Goal: Task Accomplishment & Management: Manage account settings

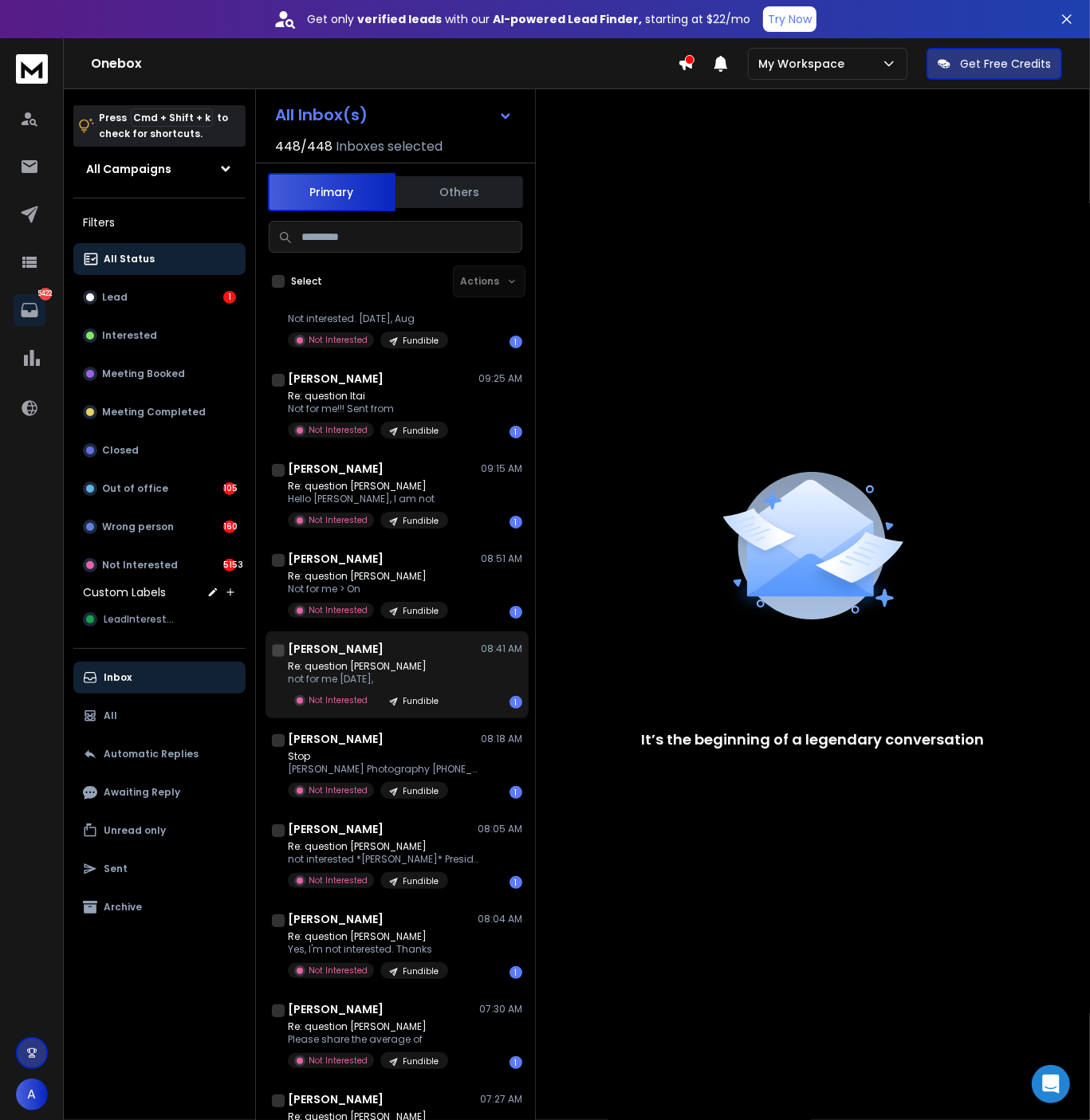
scroll to position [236, 0]
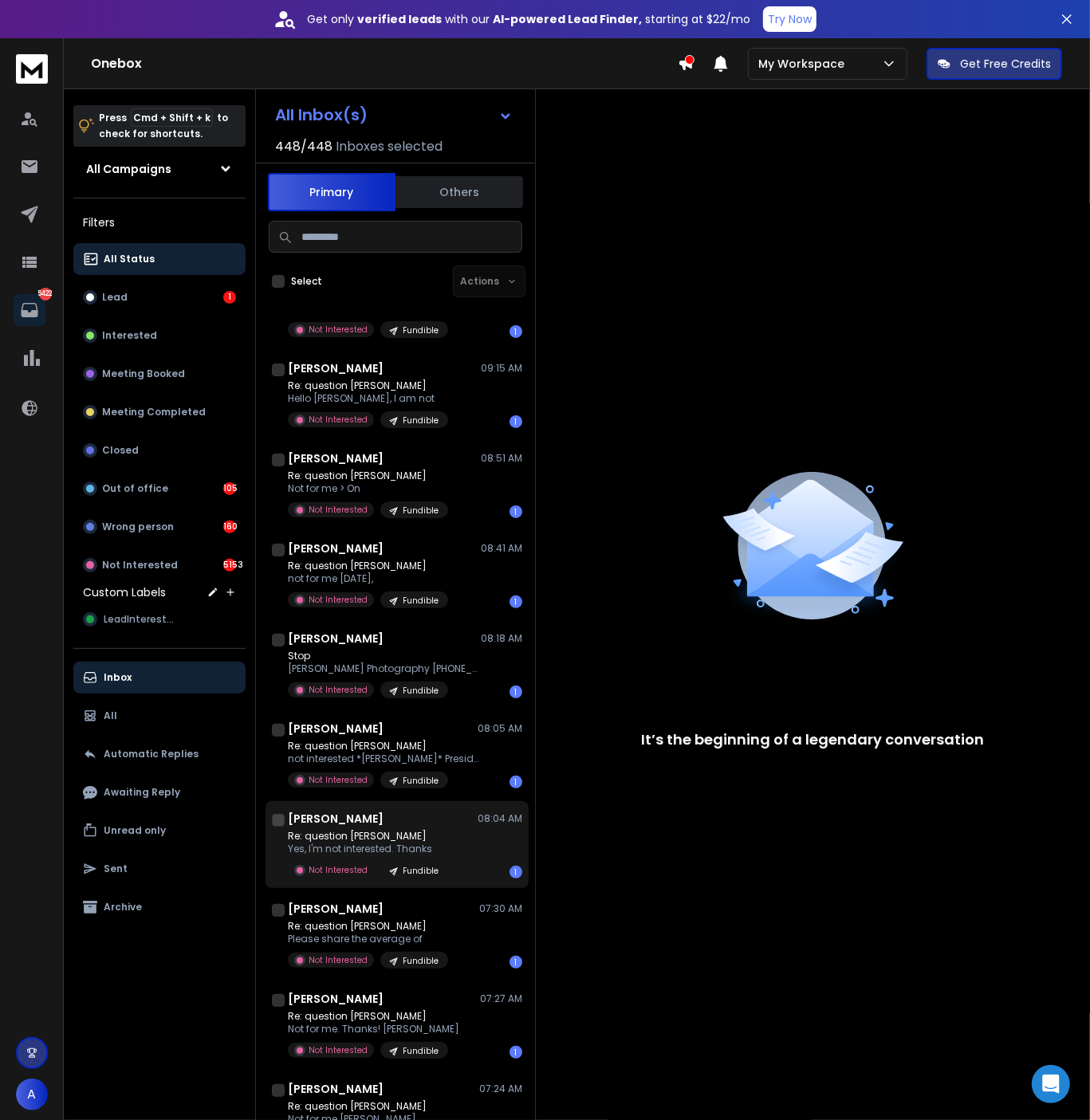
click at [388, 814] on div "Randy Harrington 08:04 AM" at bounding box center [405, 819] width 234 height 16
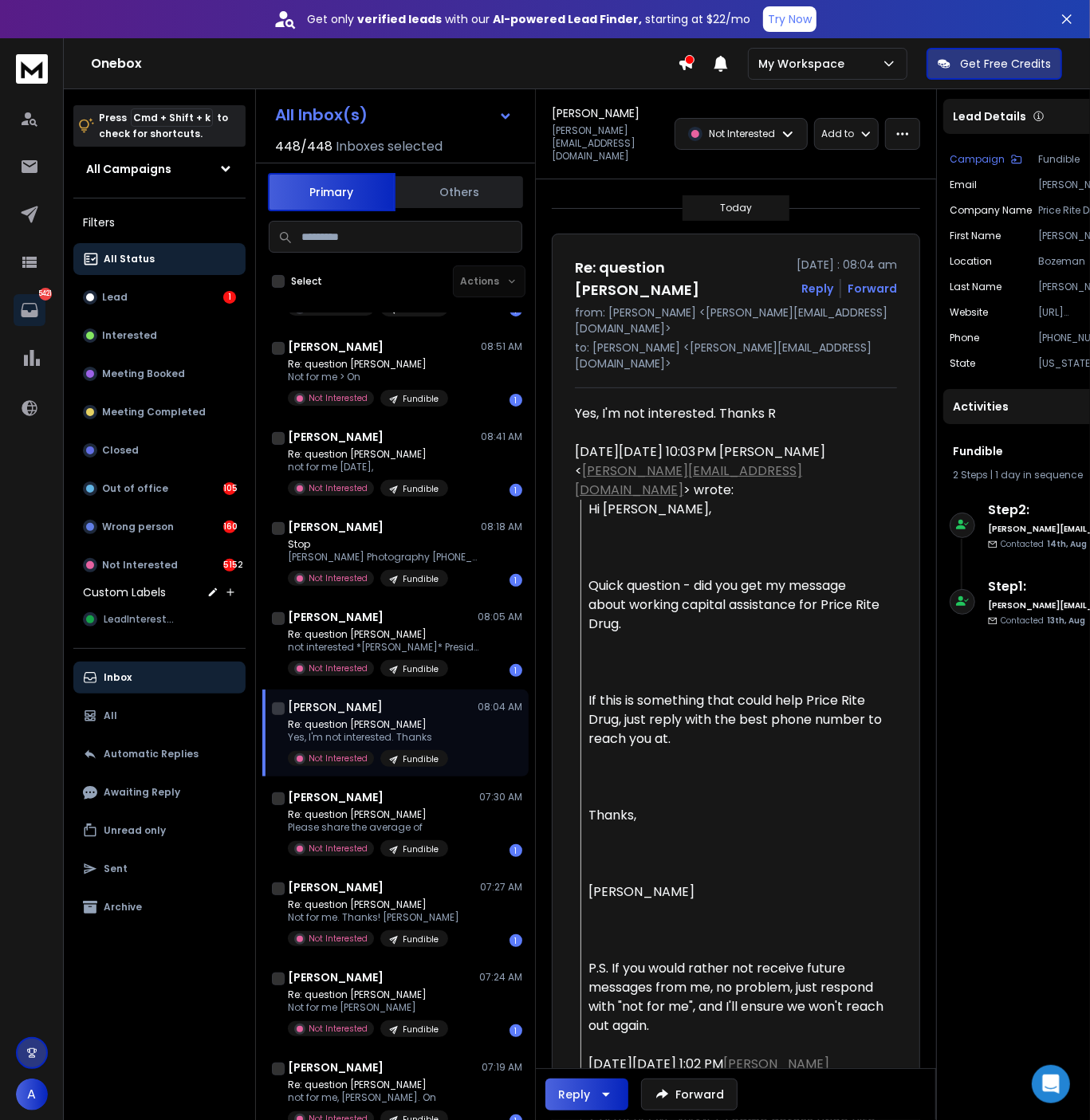
scroll to position [373, 0]
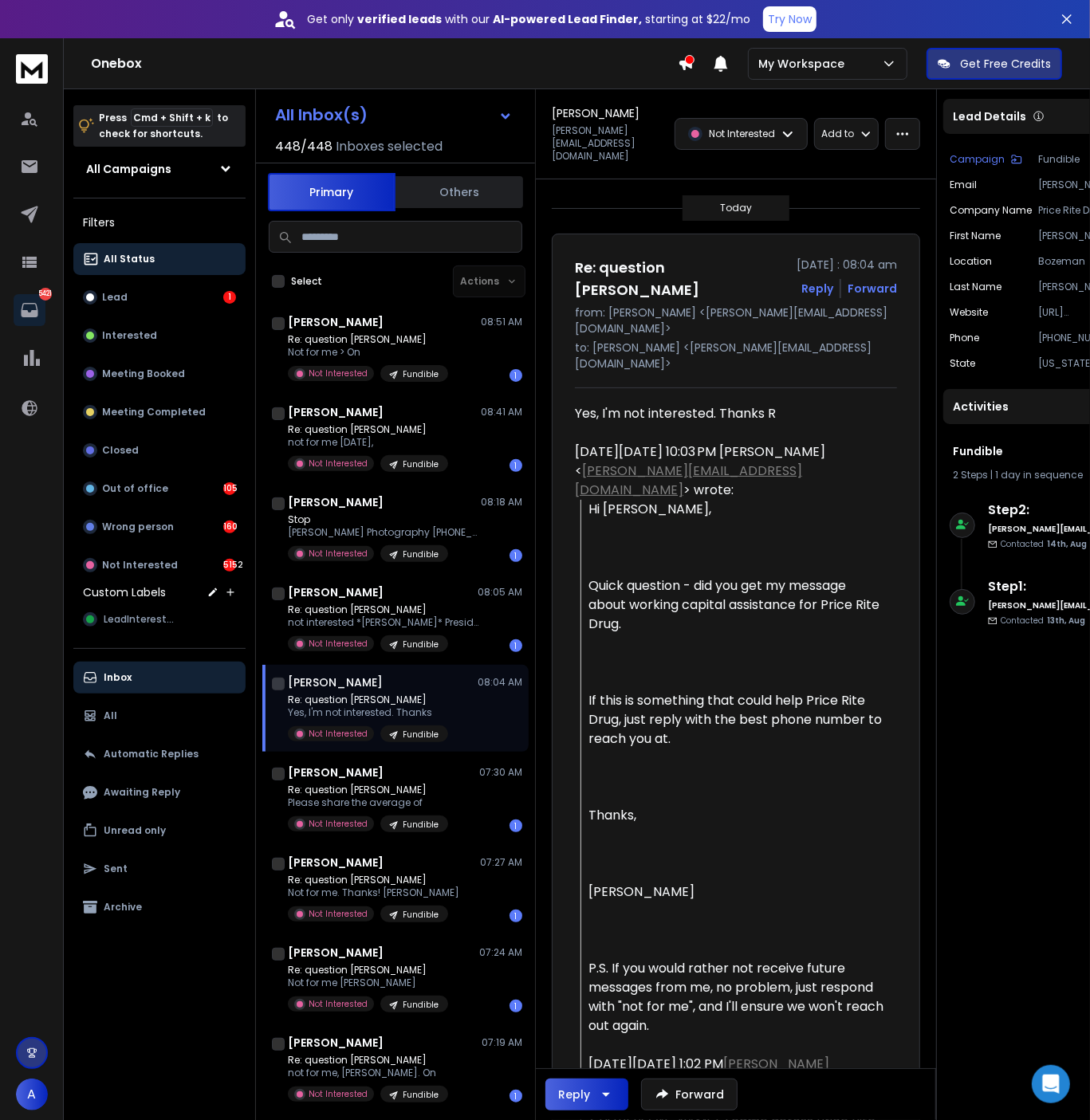
click at [397, 801] on p "Please share the average of" at bounding box center [368, 803] width 160 height 13
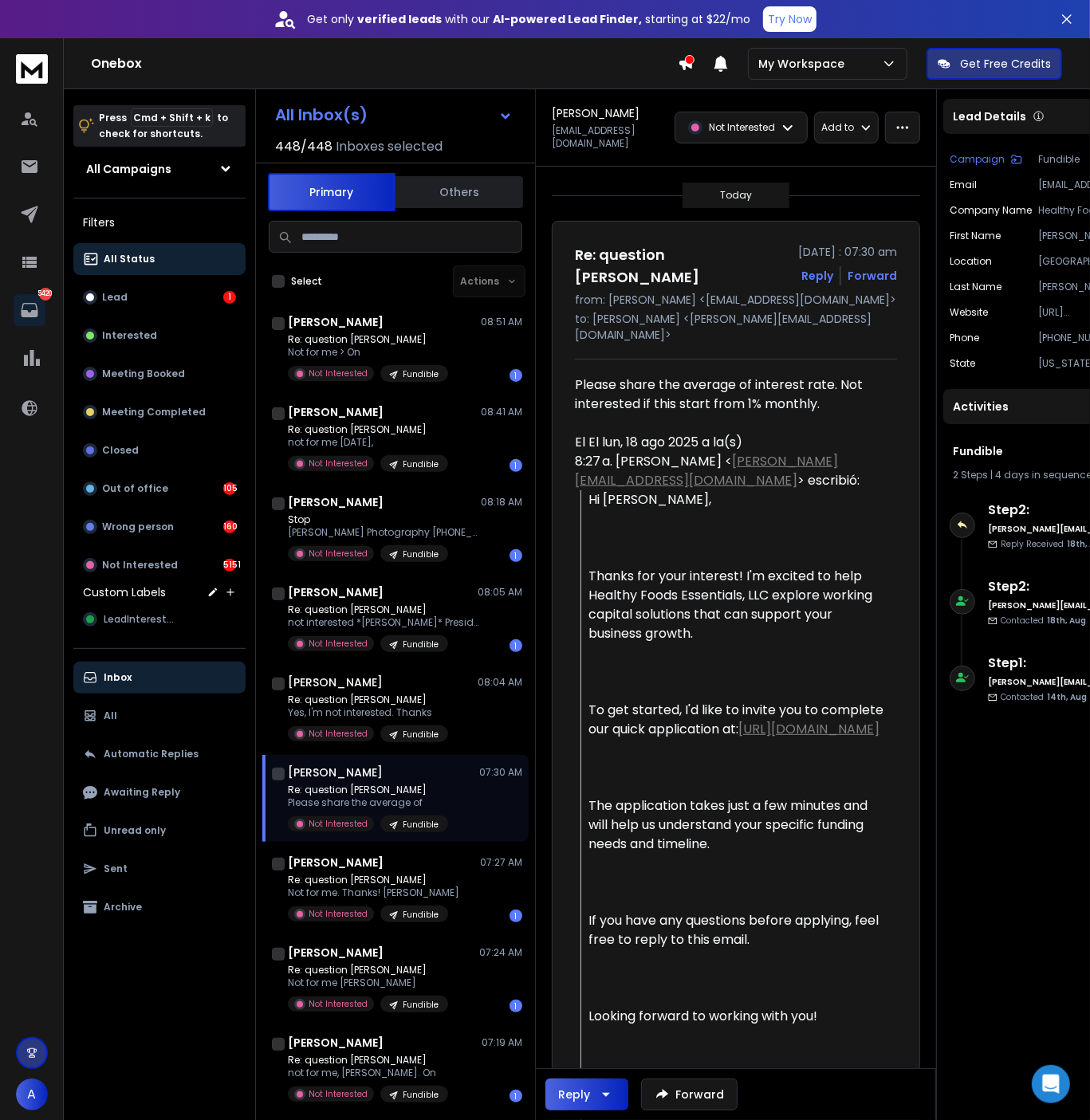
click at [795, 122] on icon at bounding box center [788, 128] width 13 height 13
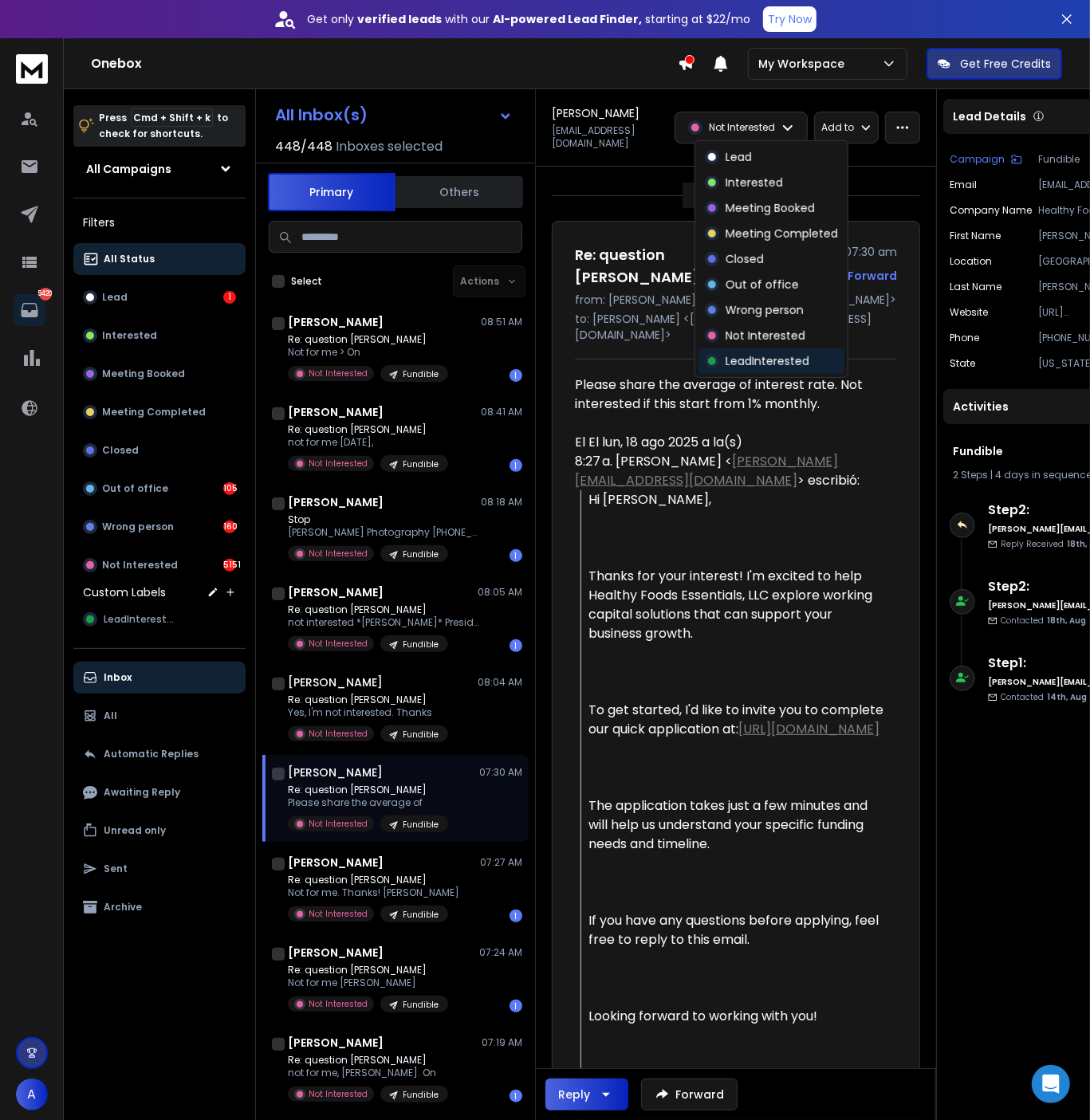
click at [778, 356] on p "LeadInterested" at bounding box center [768, 361] width 84 height 16
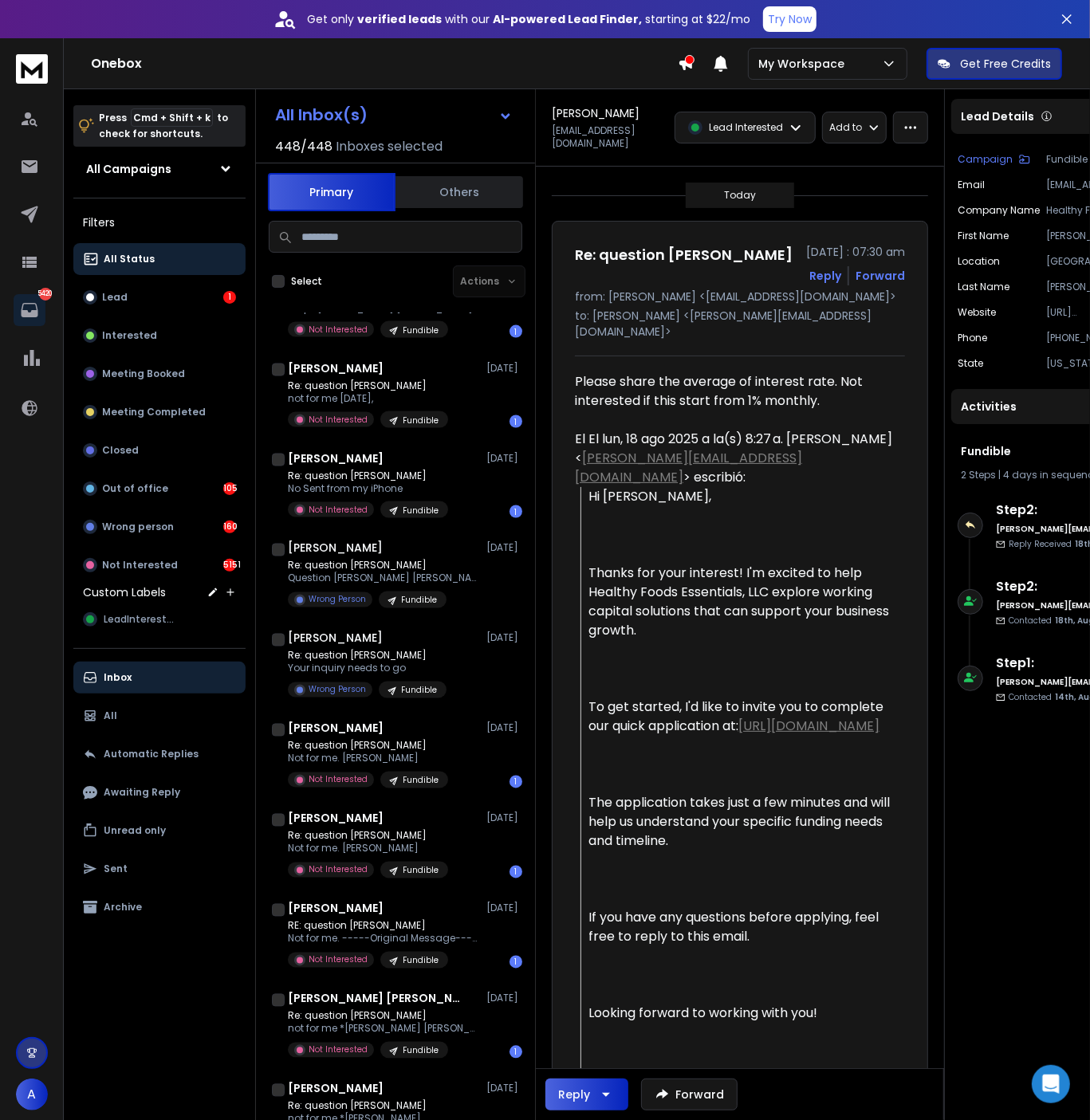
scroll to position [1769, 0]
click at [171, 512] on button "Wrong person 160" at bounding box center [159, 527] width 172 height 32
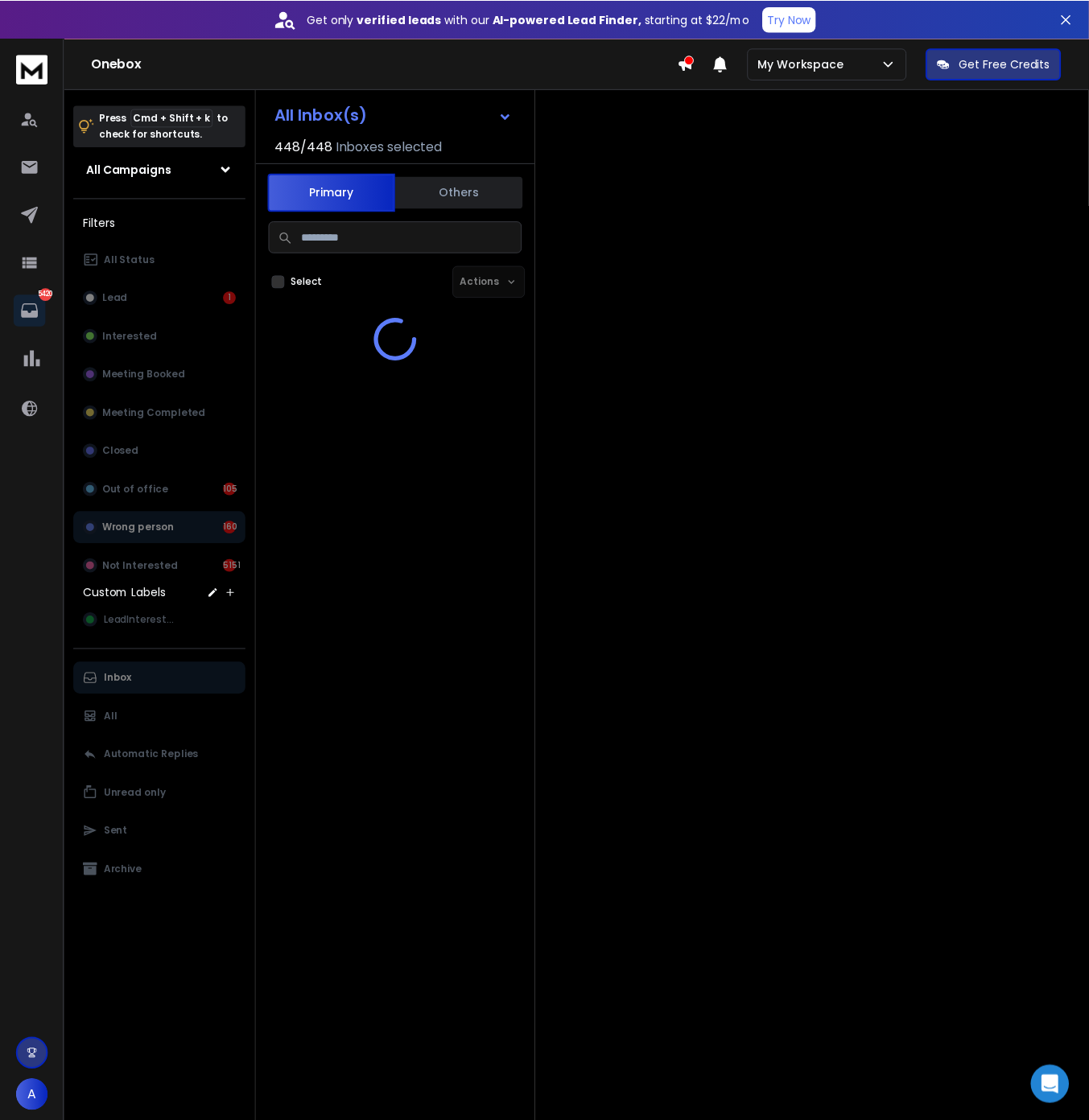
scroll to position [0, 0]
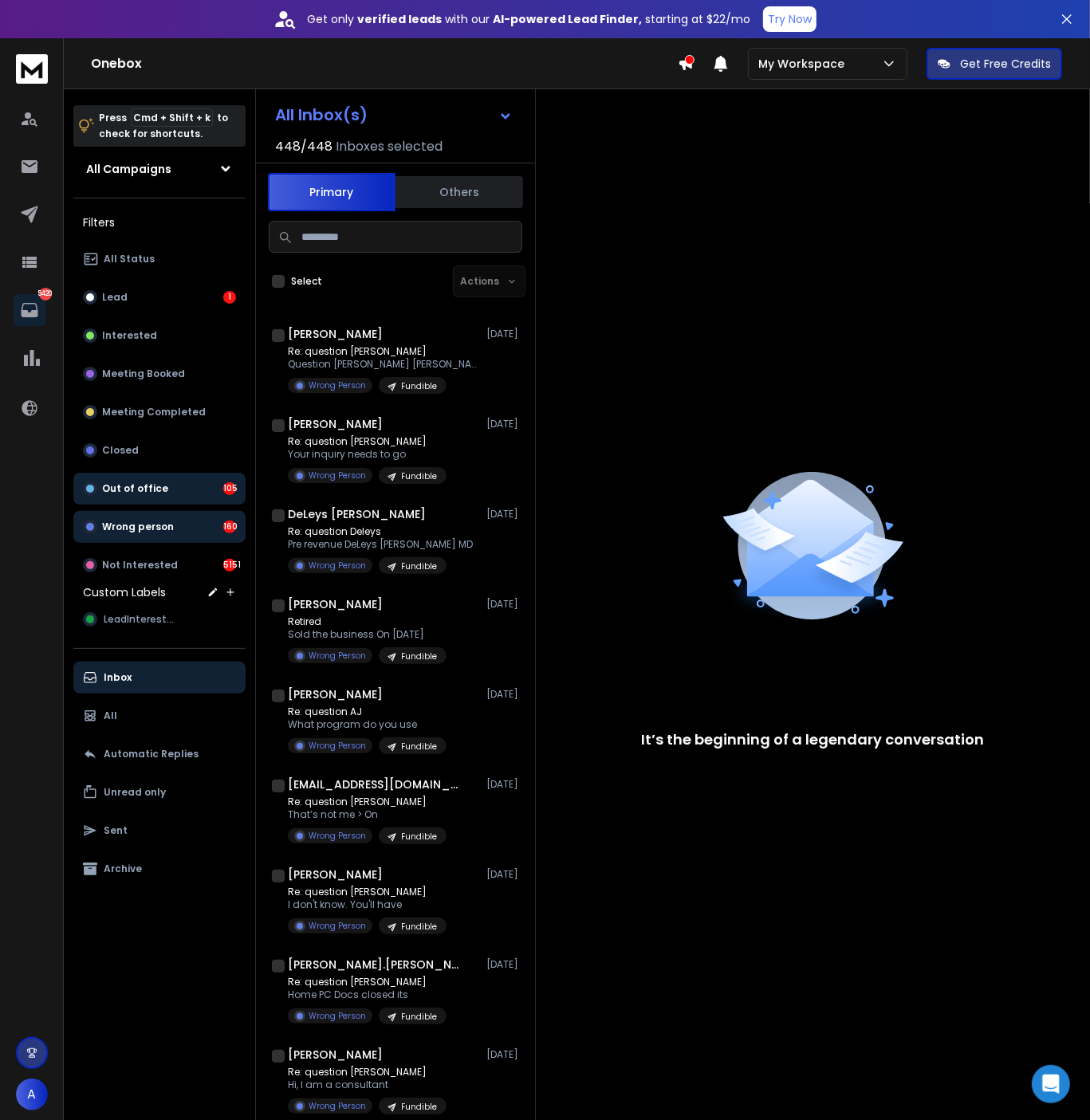
click at [153, 494] on p "Out of office" at bounding box center [135, 489] width 66 height 13
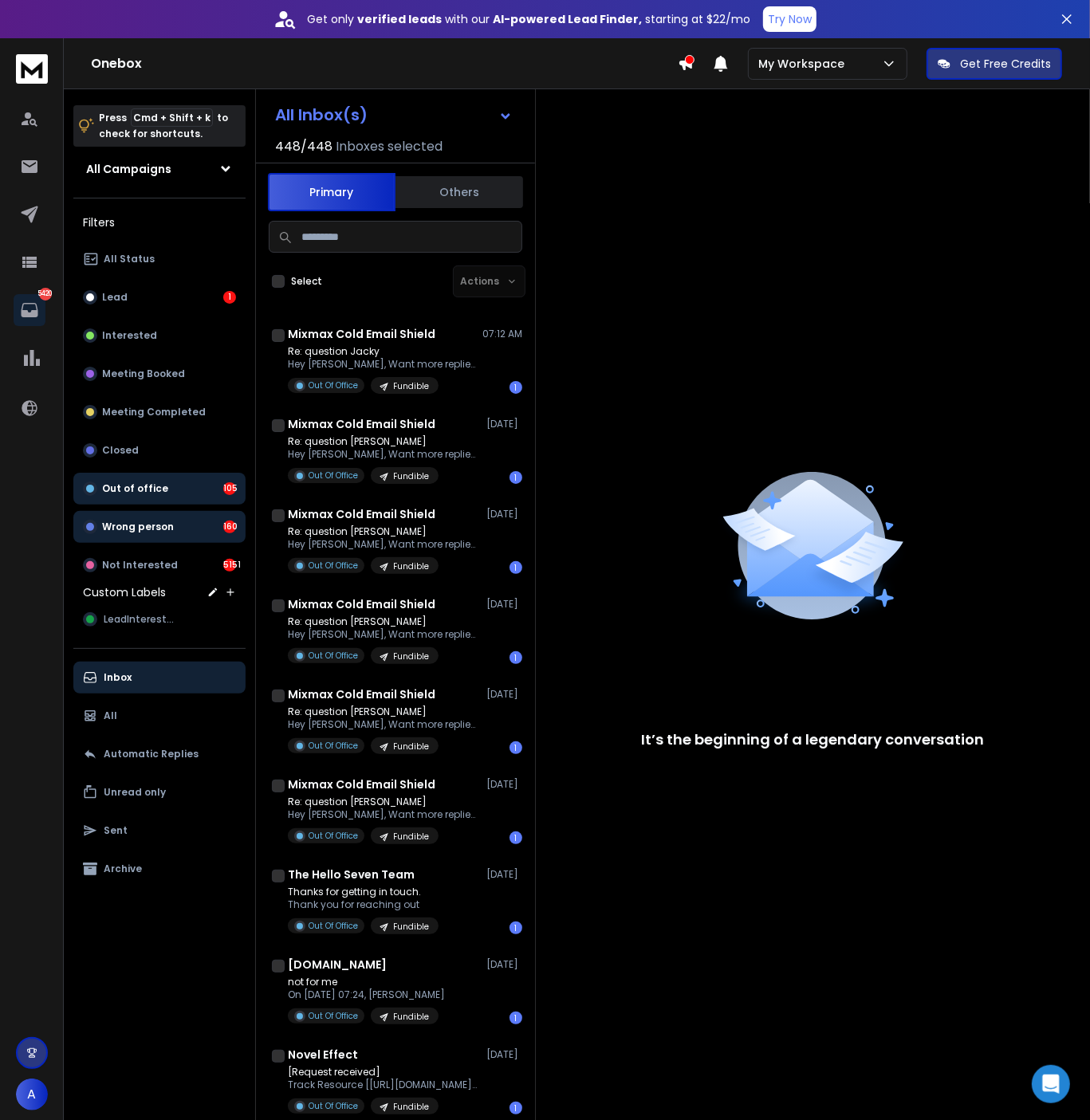
click at [144, 511] on button "Wrong person 160" at bounding box center [159, 527] width 172 height 32
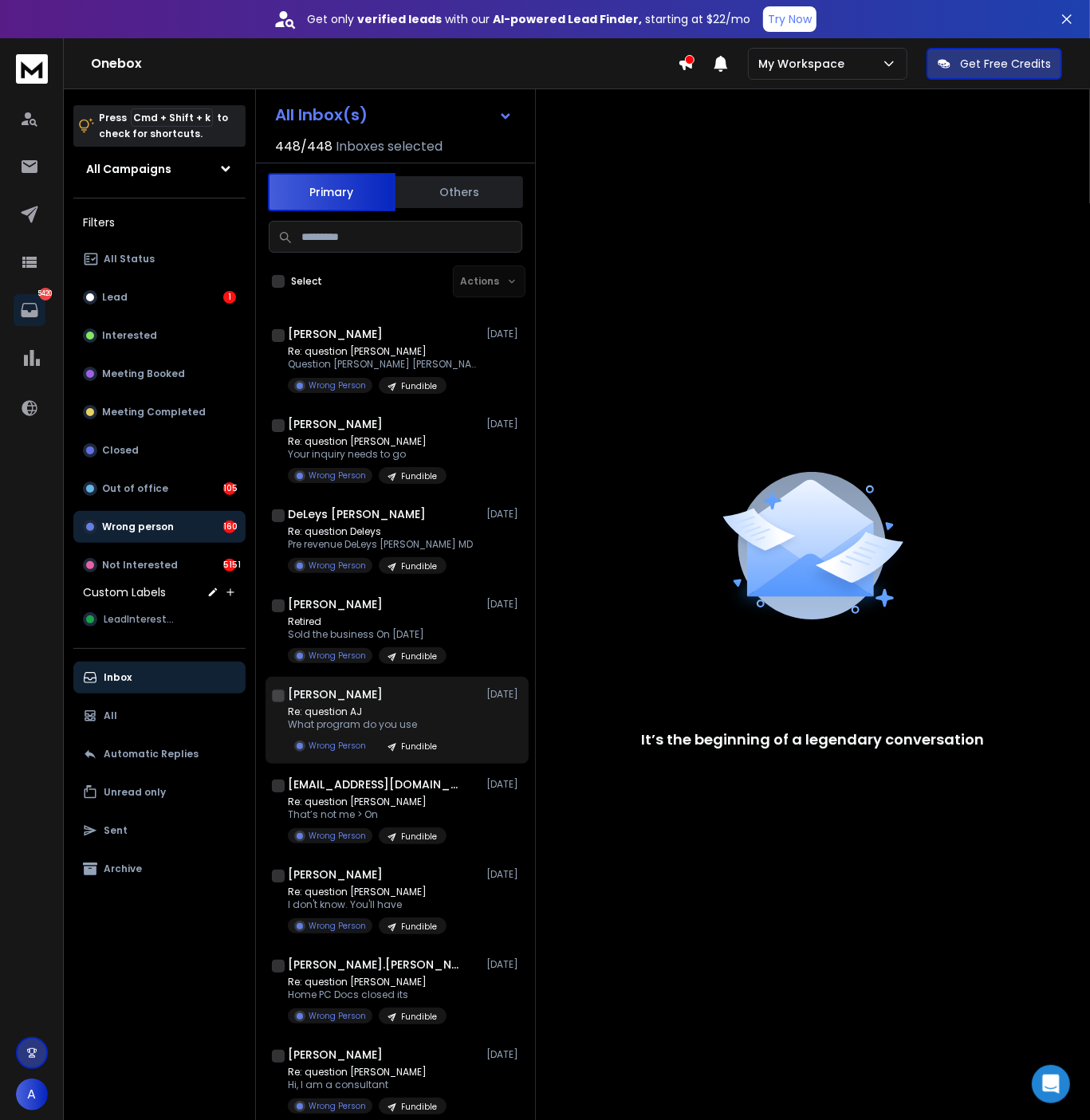
click at [434, 687] on div "AJ Keirans 14 Aug" at bounding box center [405, 695] width 234 height 16
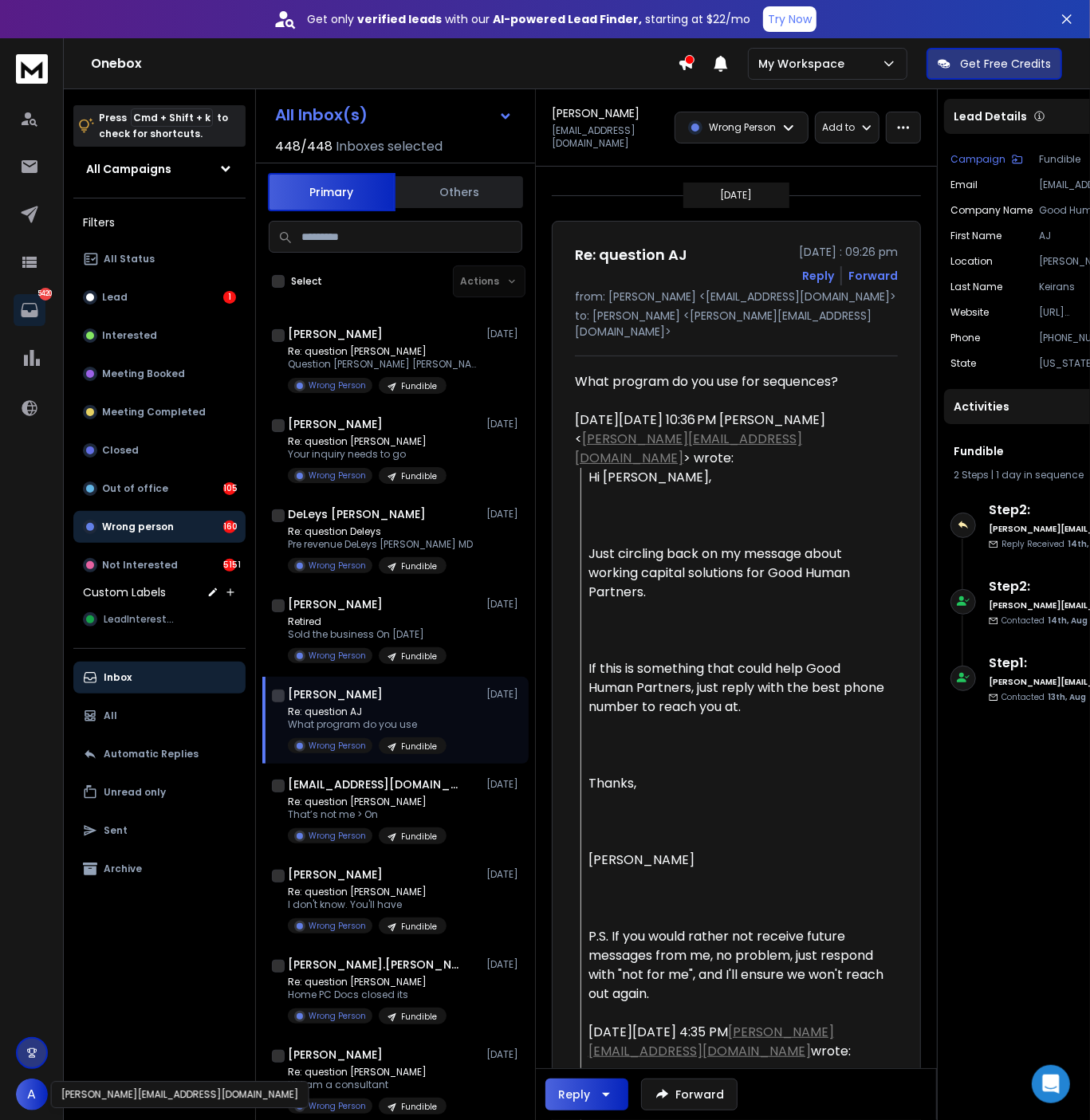
click at [33, 1094] on span "A" at bounding box center [32, 1095] width 32 height 32
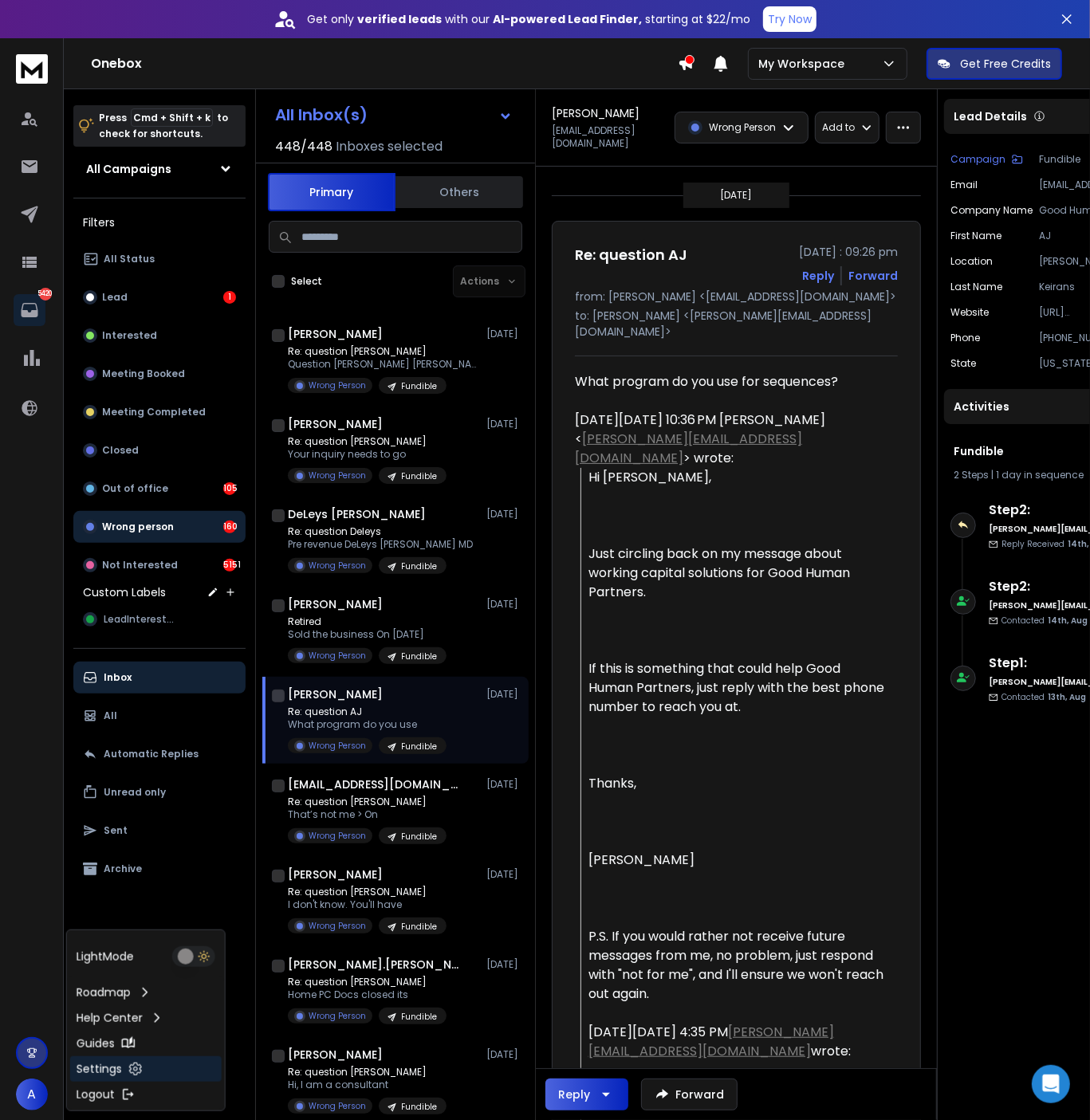
click at [86, 1070] on p "Settings" at bounding box center [100, 1069] width 46 height 16
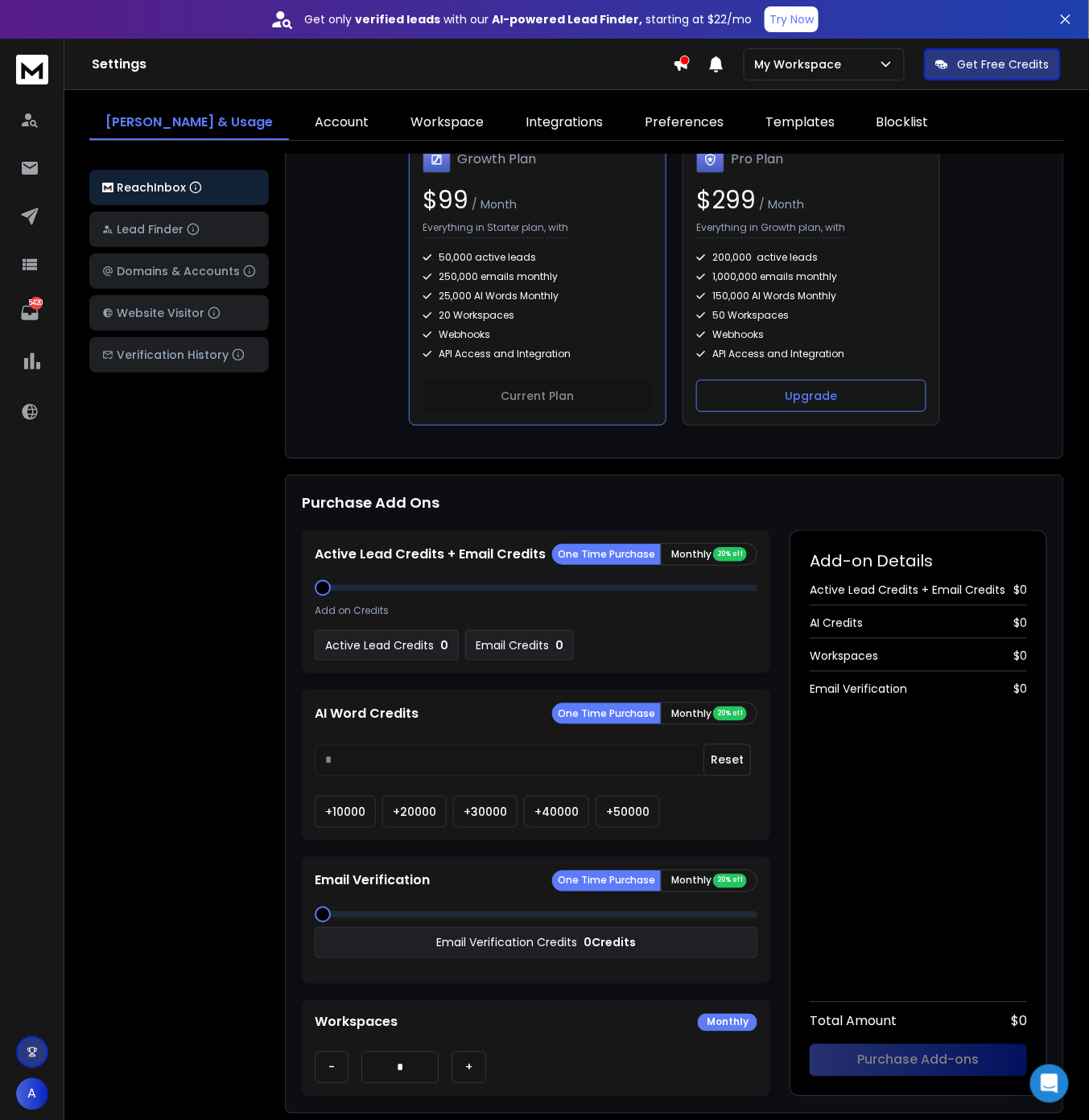
scroll to position [1, 0]
click at [693, 560] on button "Monthly 20% off" at bounding box center [709, 553] width 96 height 22
drag, startPoint x: 322, startPoint y: 593, endPoint x: 332, endPoint y: 593, distance: 10.0
click at [333, 593] on div "Add on Credits Active Lead Credits 0 Email Credits 0" at bounding box center [536, 617] width 443 height 86
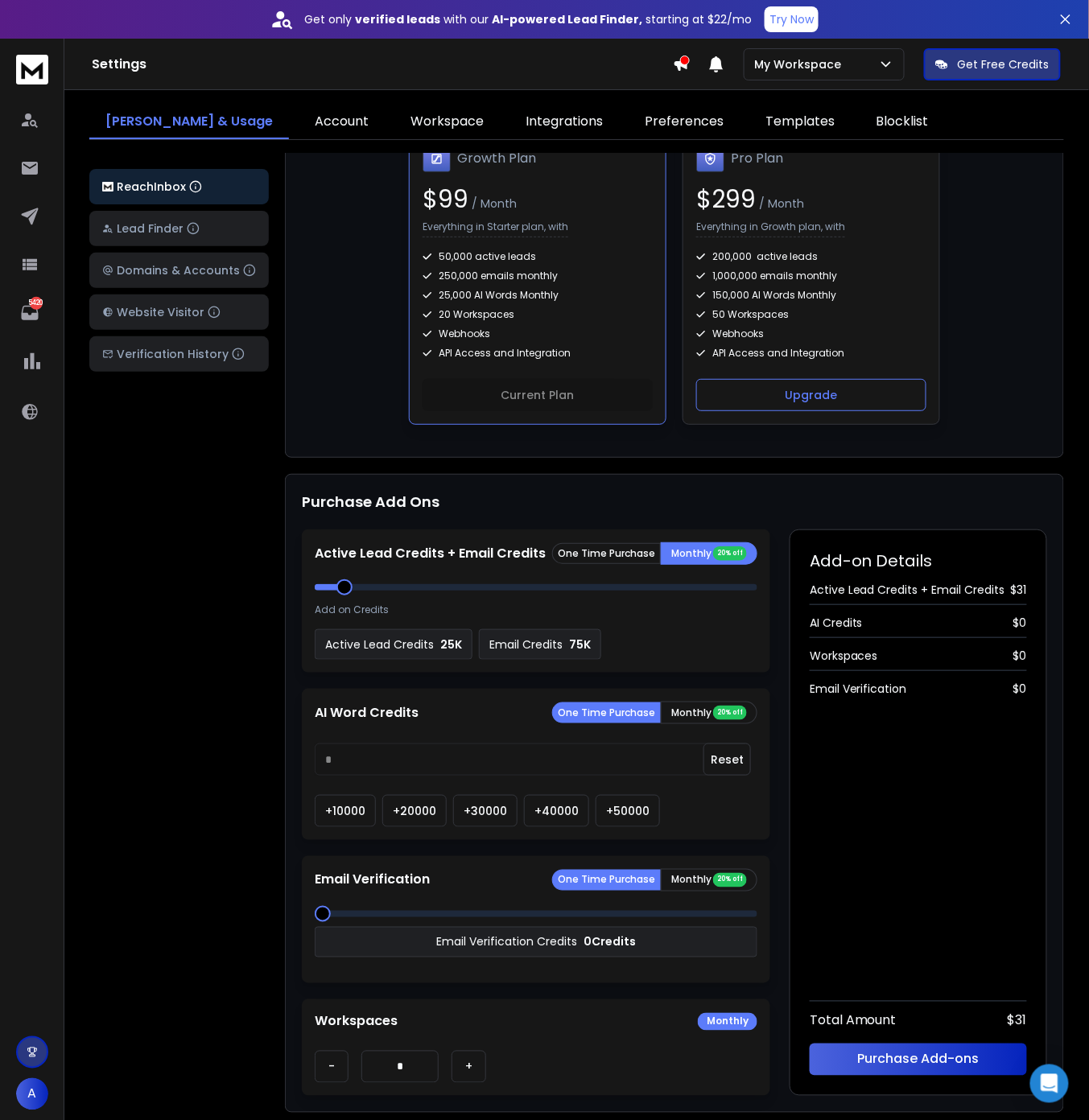
click at [337, 589] on span at bounding box center [345, 588] width 16 height 16
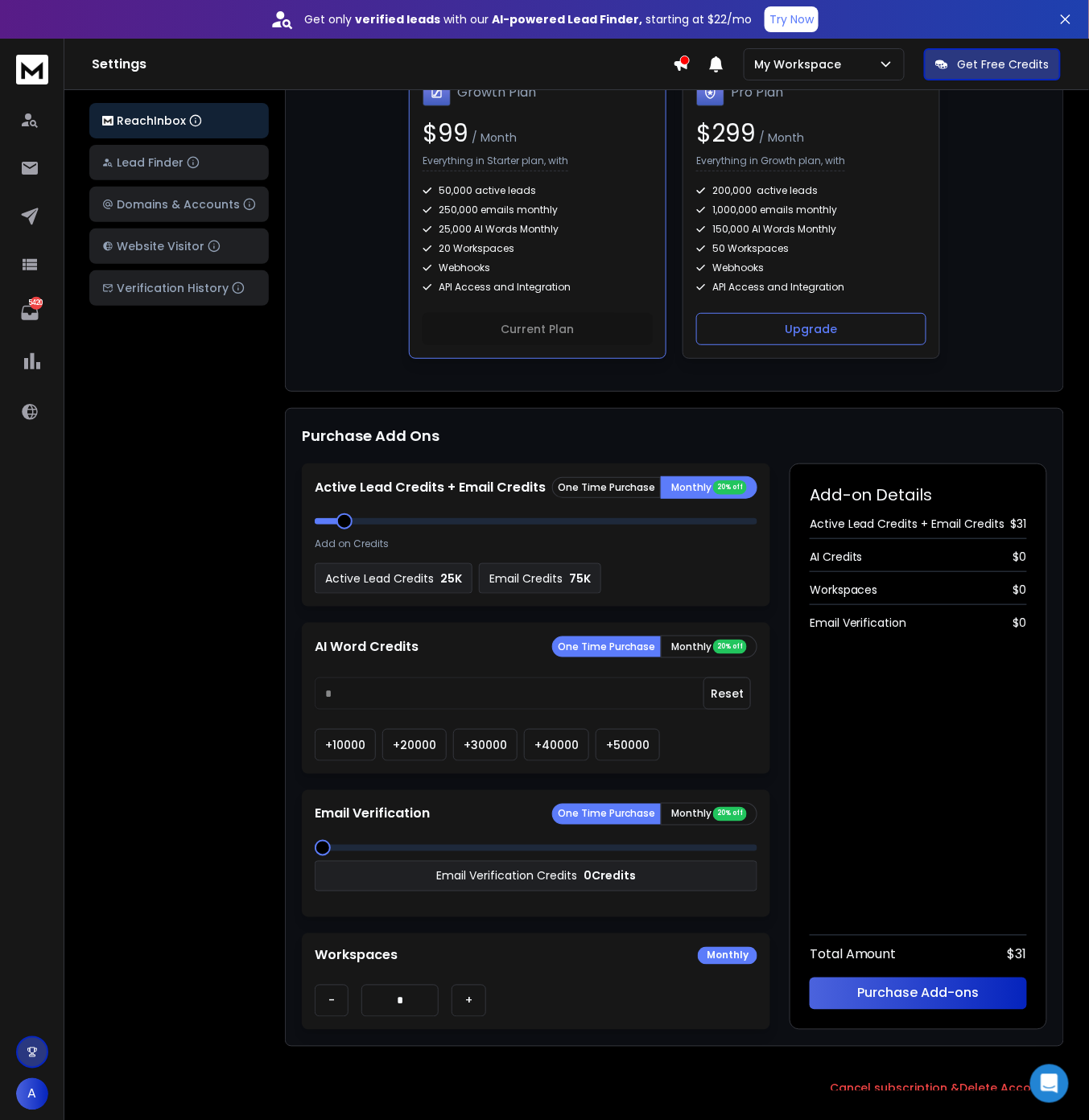
click at [824, 978] on button "Purchase Add-ons" at bounding box center [918, 993] width 217 height 32
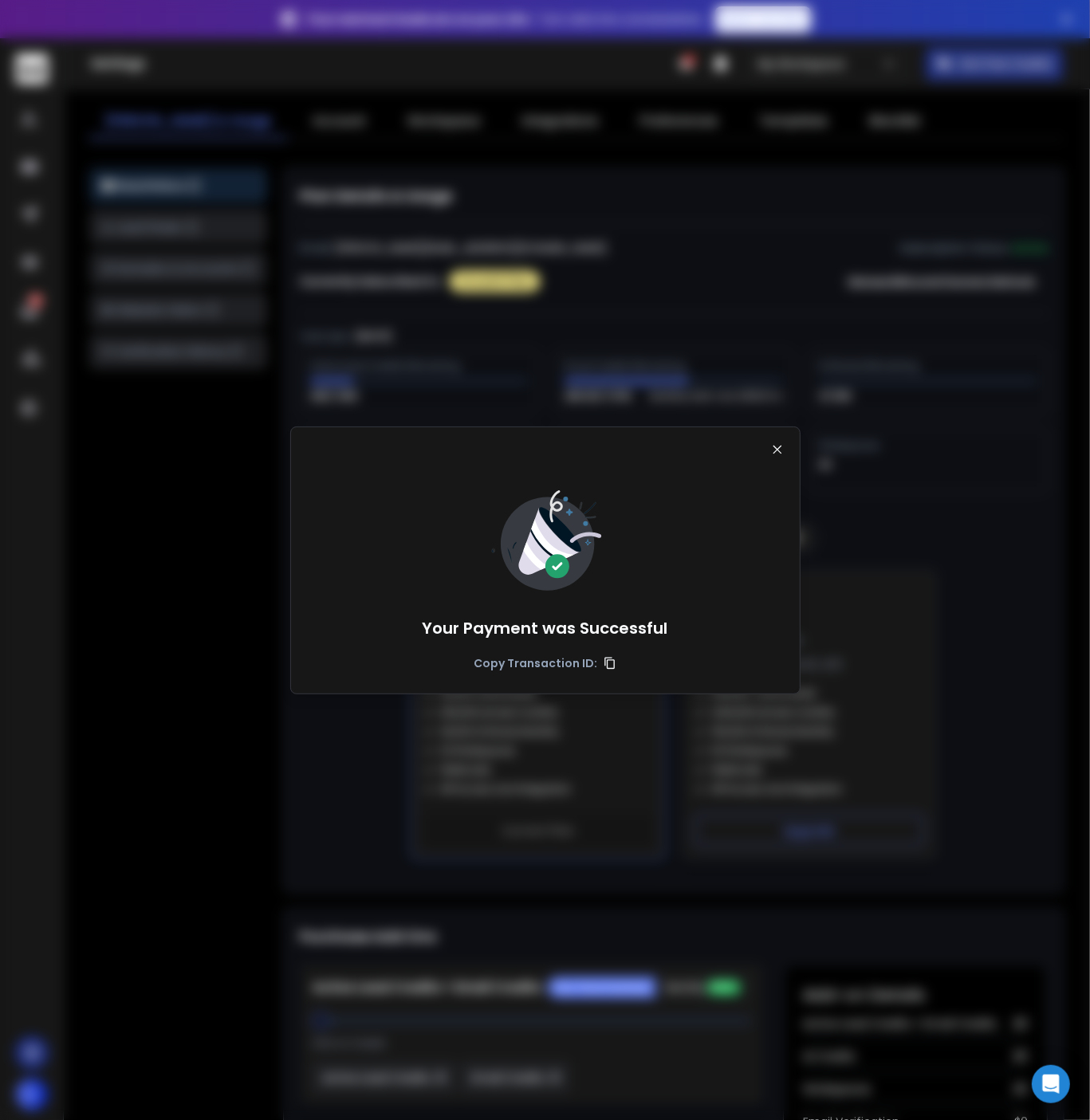
click at [782, 449] on icon at bounding box center [778, 450] width 13 height 13
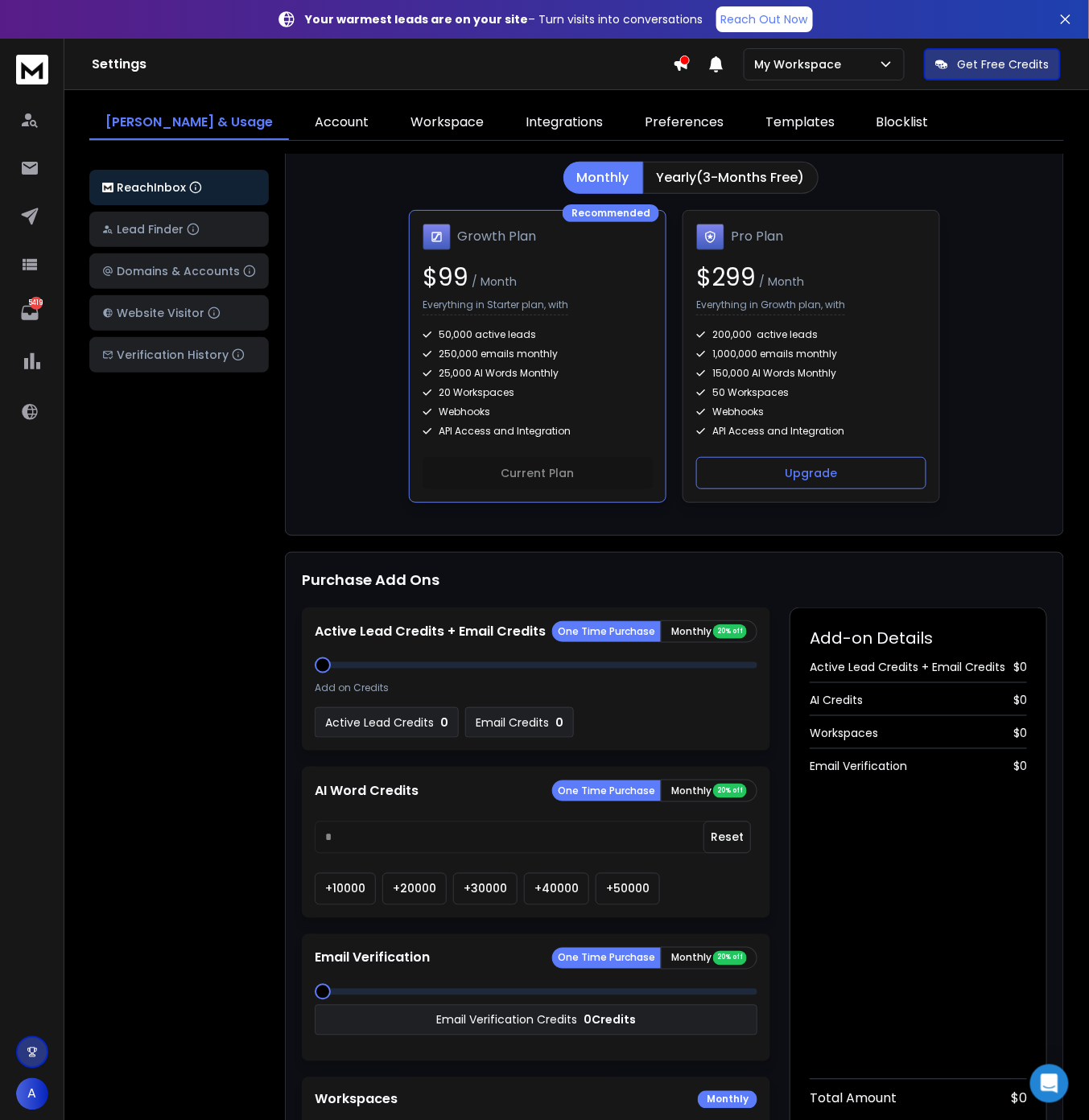
scroll to position [354, 0]
